Goal: Task Accomplishment & Management: Manage account settings

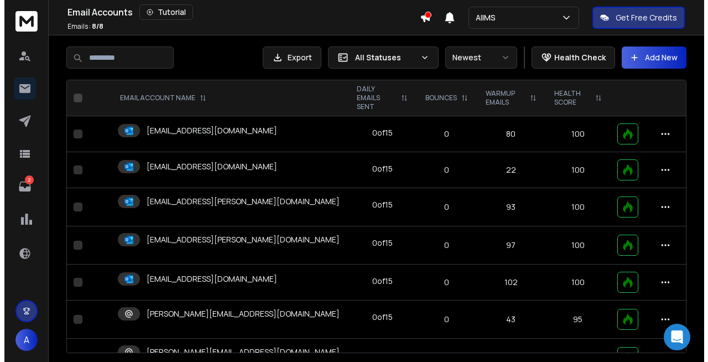
scroll to position [60, 0]
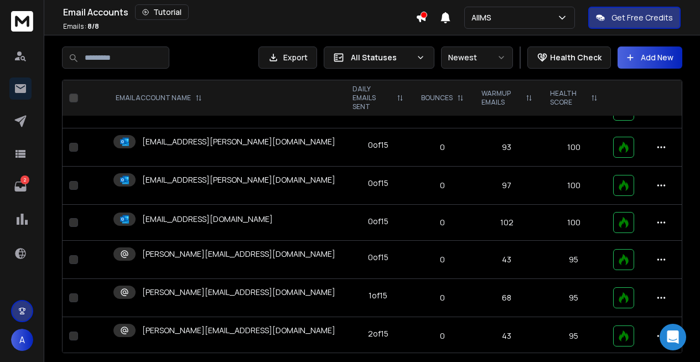
click at [25, 29] on icon at bounding box center [22, 21] width 22 height 20
click at [21, 122] on icon at bounding box center [20, 122] width 12 height 12
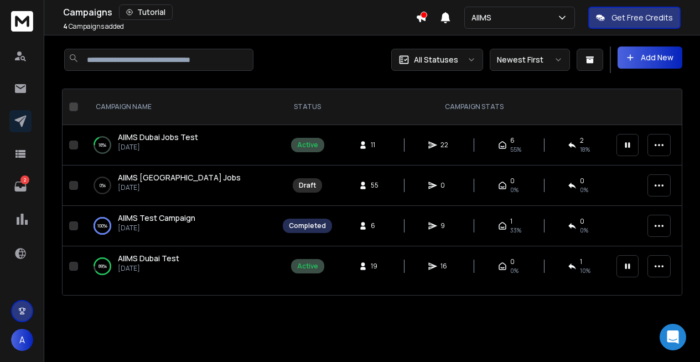
click at [161, 177] on span "AIIMS Dubai Jobs" at bounding box center [179, 177] width 123 height 11
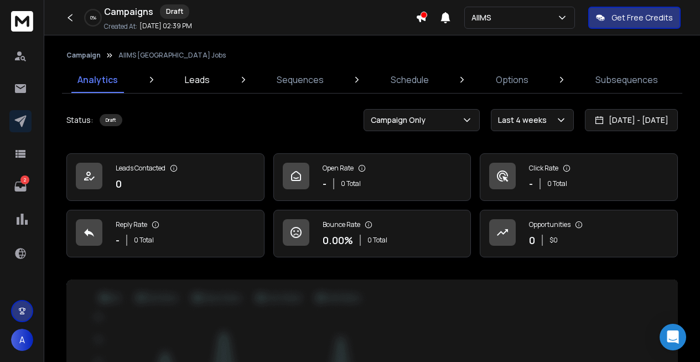
click at [214, 81] on link "Leads" at bounding box center [197, 79] width 38 height 27
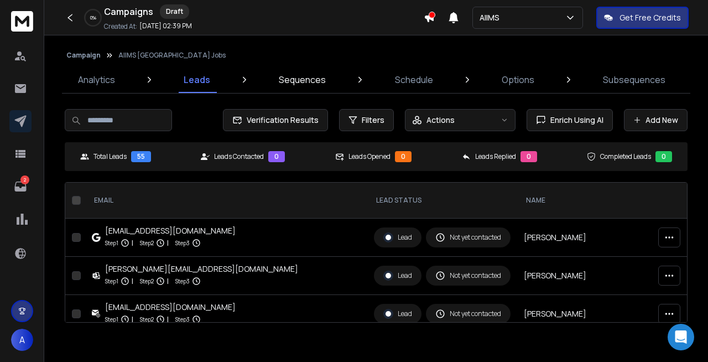
click at [293, 86] on p "Sequences" at bounding box center [302, 79] width 47 height 13
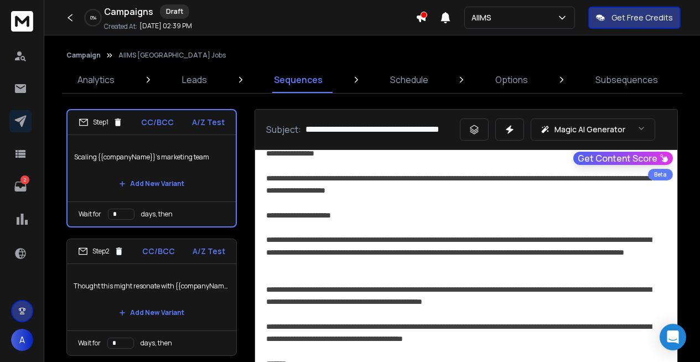
scroll to position [77, 0]
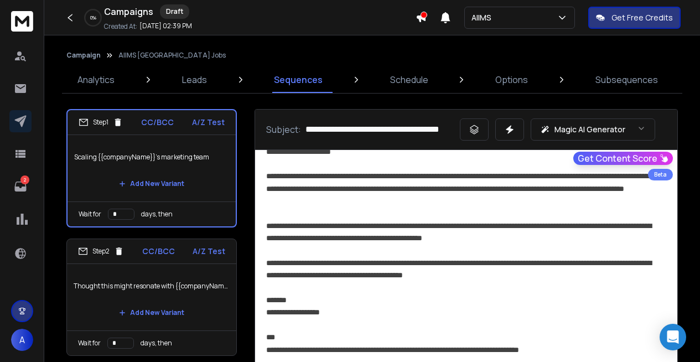
click at [205, 282] on p "Thought this might resonate with {{companyName}}" at bounding box center [152, 286] width 156 height 31
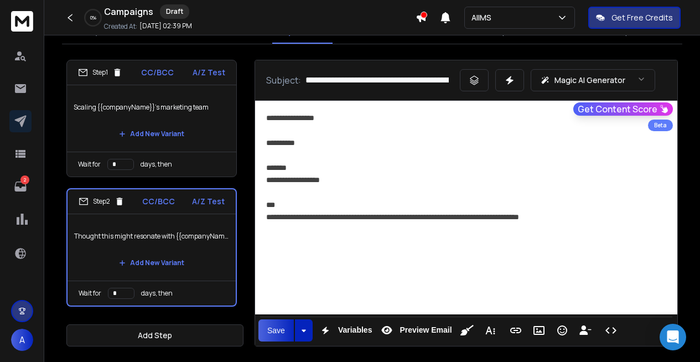
scroll to position [97, 0]
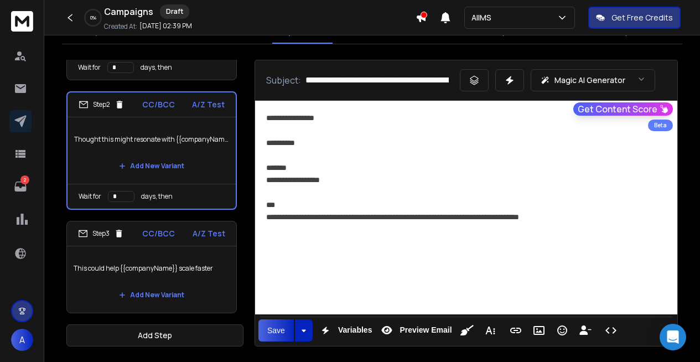
click at [211, 281] on p "This could help {{companyName}} scale faster" at bounding box center [152, 268] width 156 height 31
type input "**********"
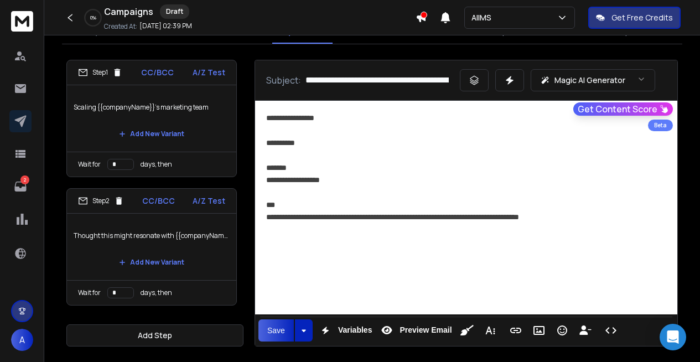
scroll to position [0, 0]
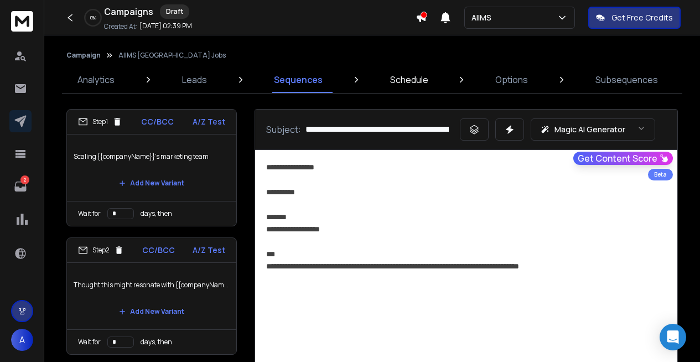
click at [405, 80] on p "Schedule" at bounding box center [409, 79] width 38 height 13
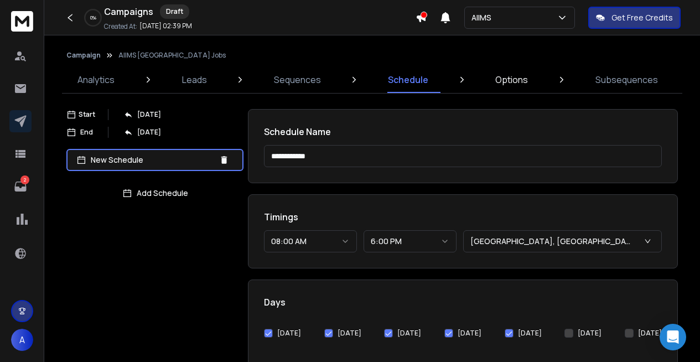
click at [505, 81] on p "Options" at bounding box center [511, 79] width 33 height 13
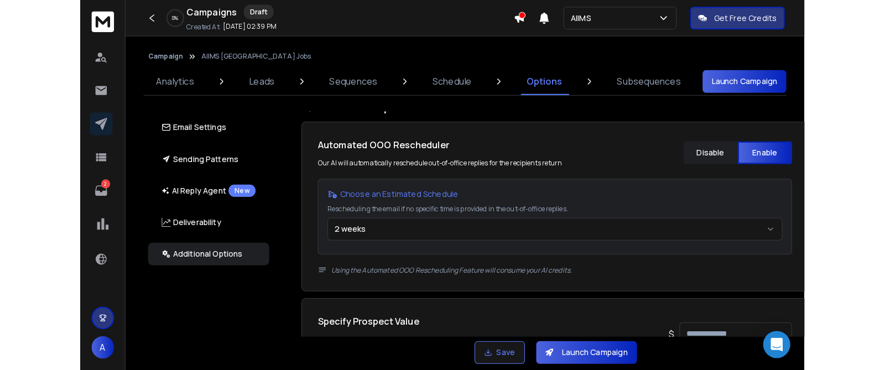
scroll to position [1896, 0]
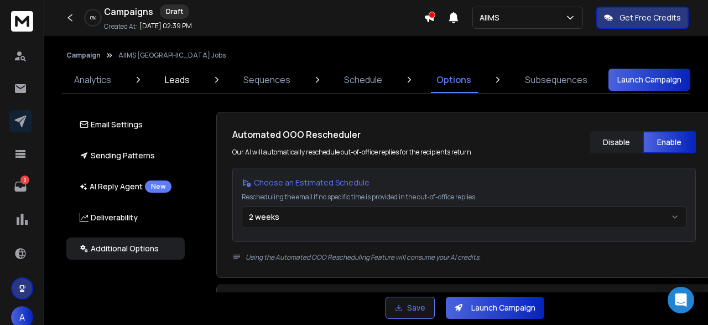
click at [196, 79] on link "Leads" at bounding box center [177, 79] width 38 height 27
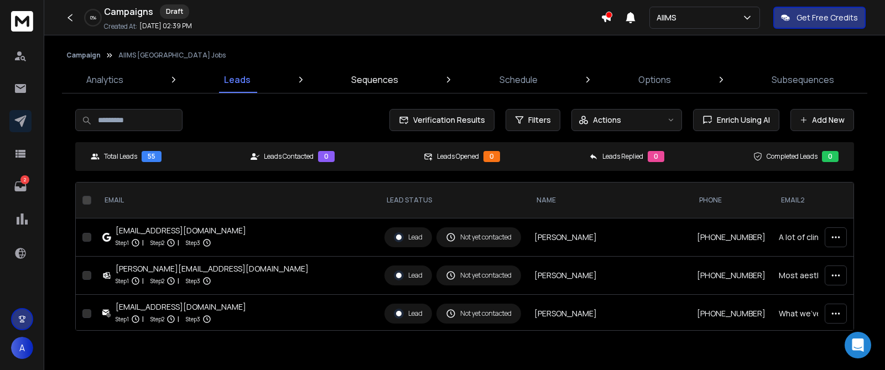
click at [374, 85] on p "Sequences" at bounding box center [374, 79] width 47 height 13
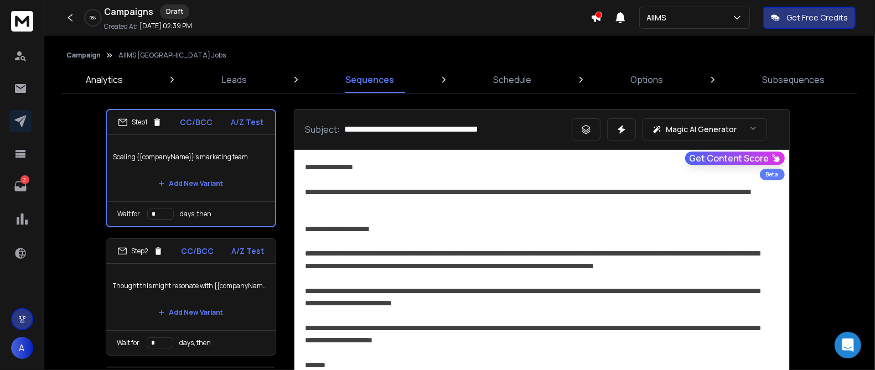
click at [85, 80] on link "Analytics" at bounding box center [104, 79] width 50 height 27
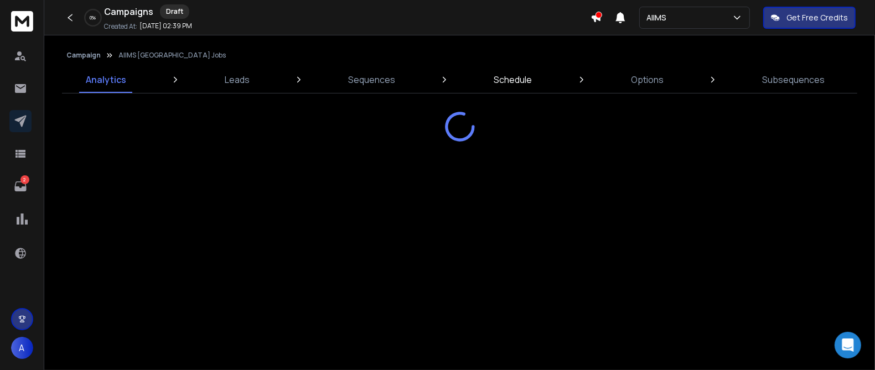
click at [512, 85] on p "Schedule" at bounding box center [513, 79] width 38 height 13
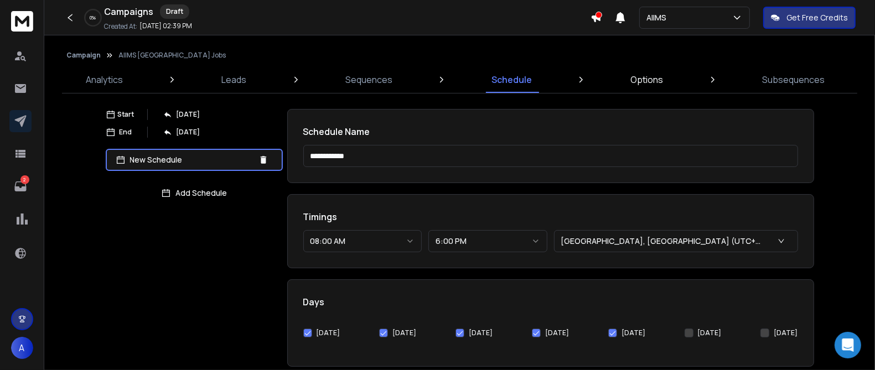
click at [660, 76] on p "Options" at bounding box center [647, 79] width 33 height 13
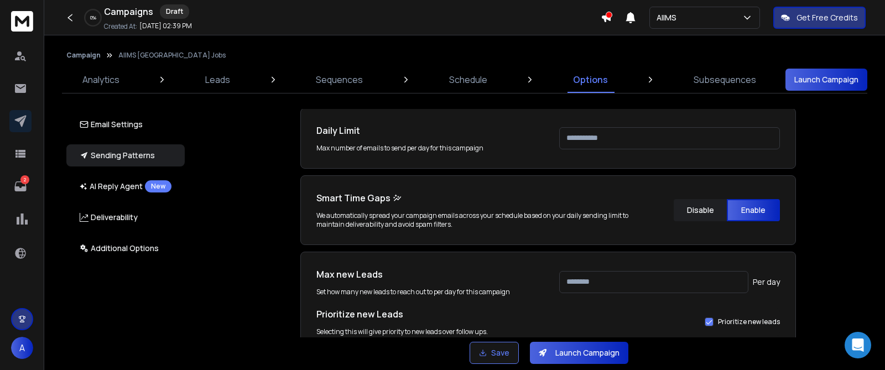
scroll to position [465, 0]
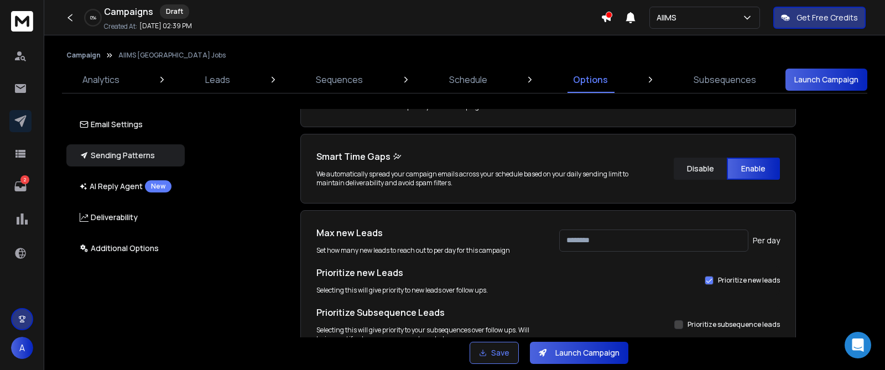
drag, startPoint x: 563, startPoint y: 238, endPoint x: 512, endPoint y: 238, distance: 50.9
click at [512, 238] on div "Max new Leads Set how many new leads to reach out to per day for this campaign …" at bounding box center [549, 240] width 464 height 29
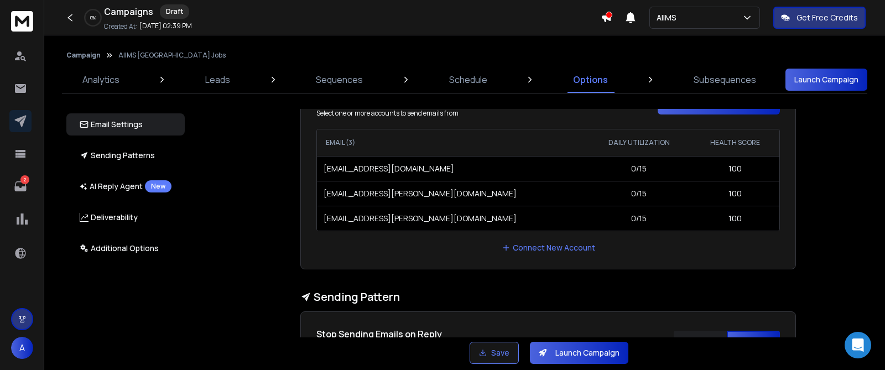
scroll to position [40, 0]
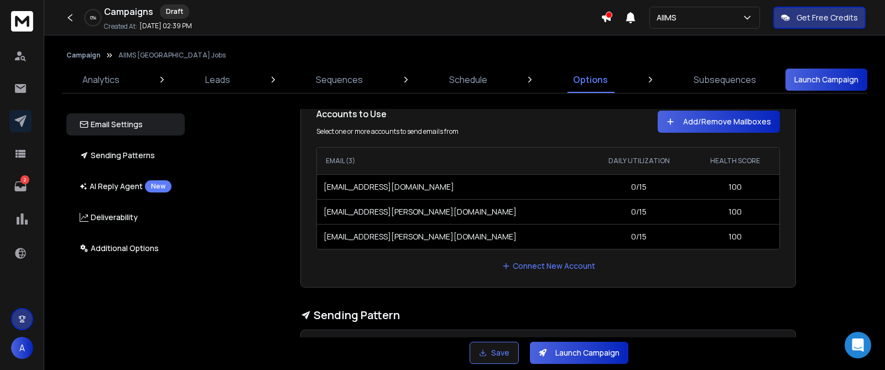
type input "**"
click at [594, 352] on button "Launch Campaign" at bounding box center [579, 353] width 98 height 22
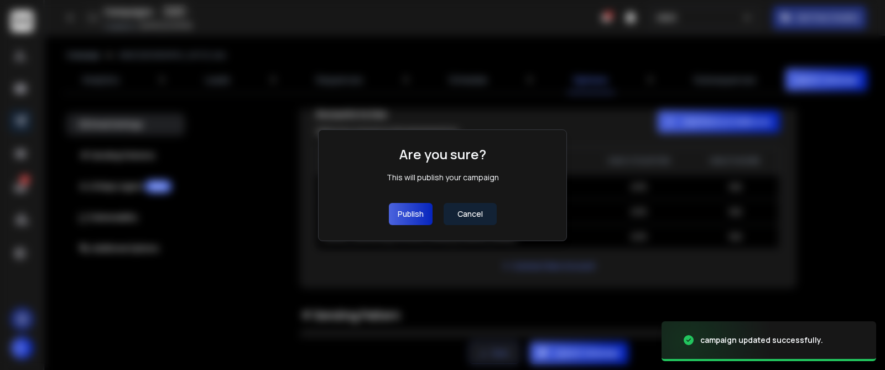
click at [407, 215] on button "Publish" at bounding box center [411, 214] width 44 height 22
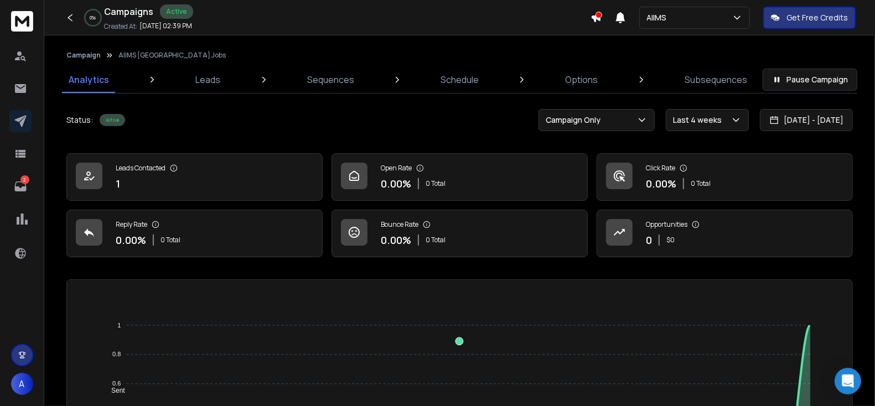
click at [434, 19] on div "0 % Campaigns Active Created At: Oct 10, 2025, 02:39 PM AIIMS Get Free Credits" at bounding box center [437, 17] width 875 height 35
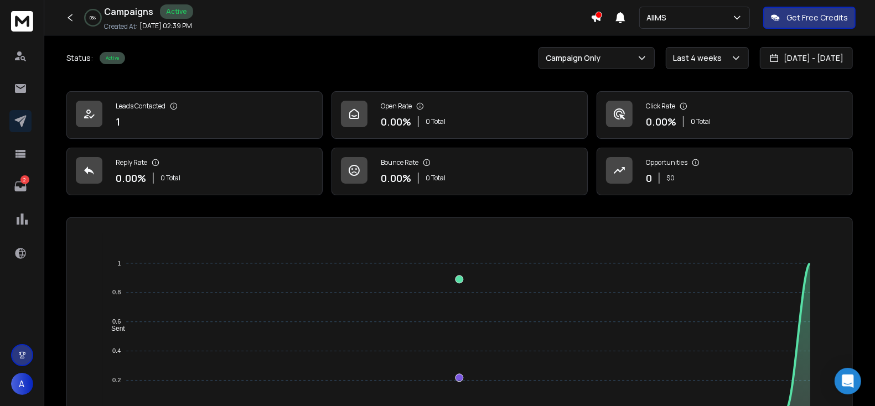
scroll to position [80, 0]
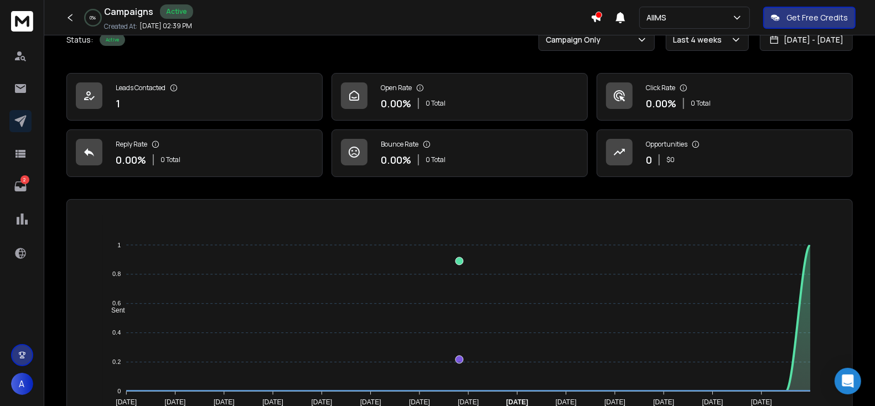
click at [383, 49] on div "Status: Active Pause Campaign Campaign Only Last 4 weeks [DATE] - [DATE]" at bounding box center [459, 40] width 786 height 22
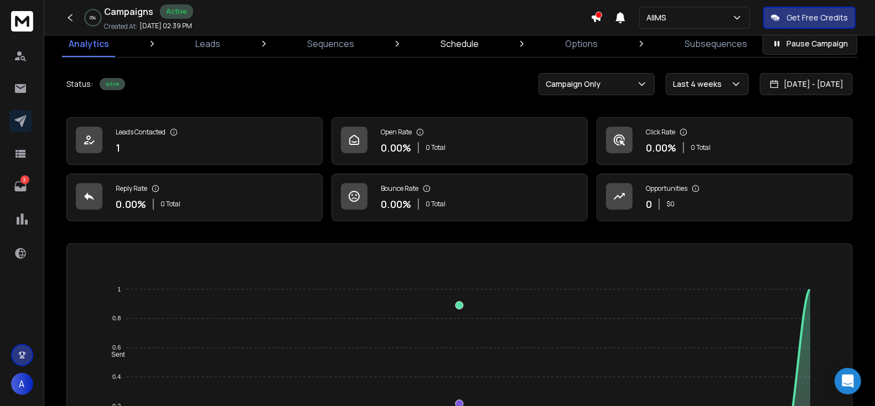
scroll to position [18, 0]
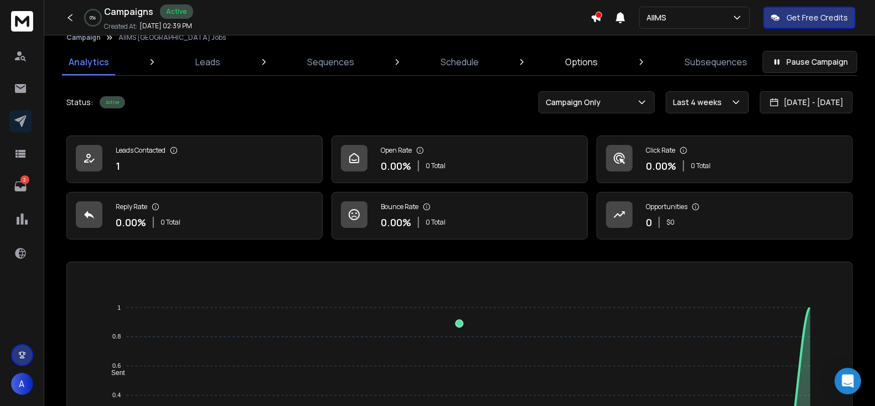
click at [590, 59] on p "Options" at bounding box center [582, 61] width 33 height 13
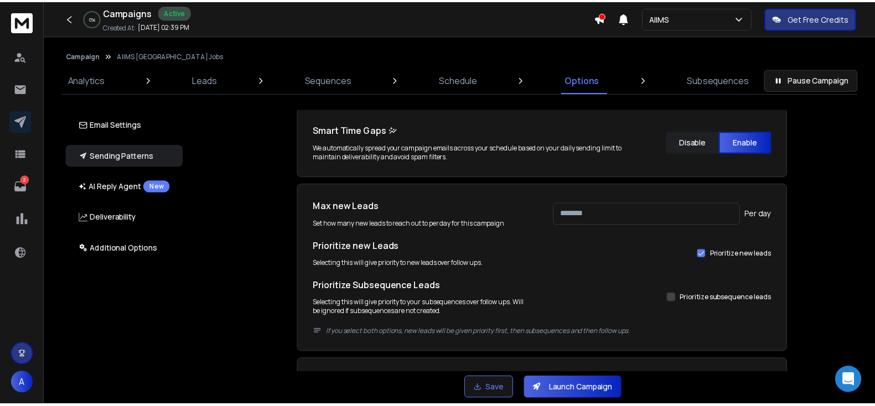
scroll to position [732, 0]
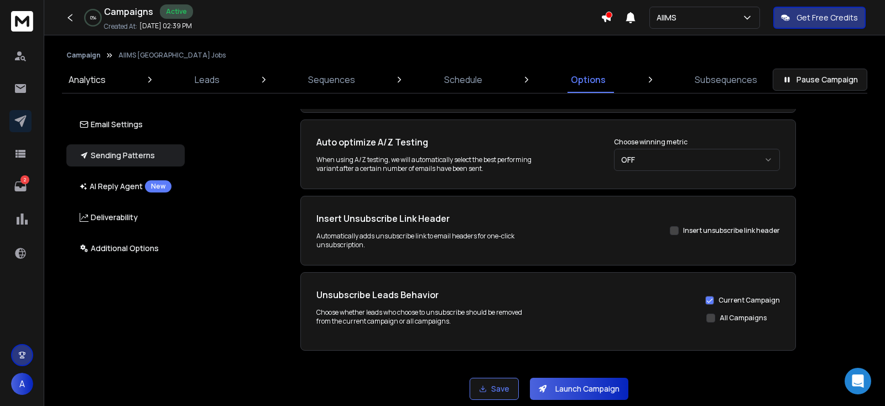
click at [102, 81] on p "Analytics" at bounding box center [87, 79] width 37 height 13
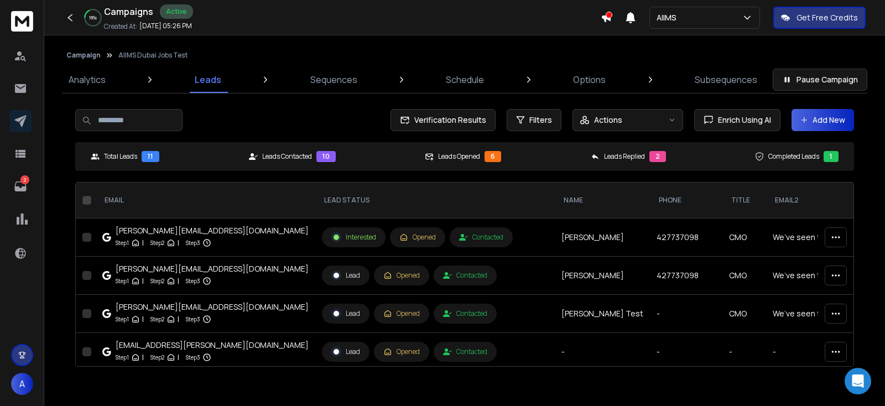
scroll to position [241, 0]
